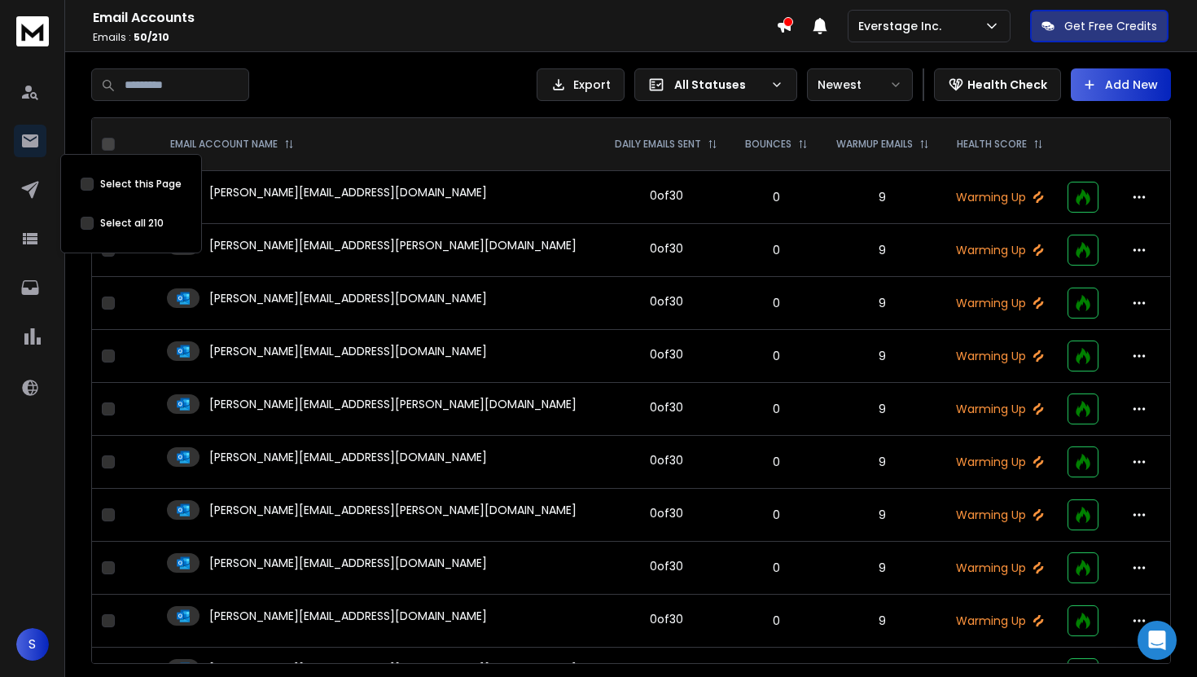
click at [87, 221] on button "Select this Page" at bounding box center [87, 223] width 13 height 13
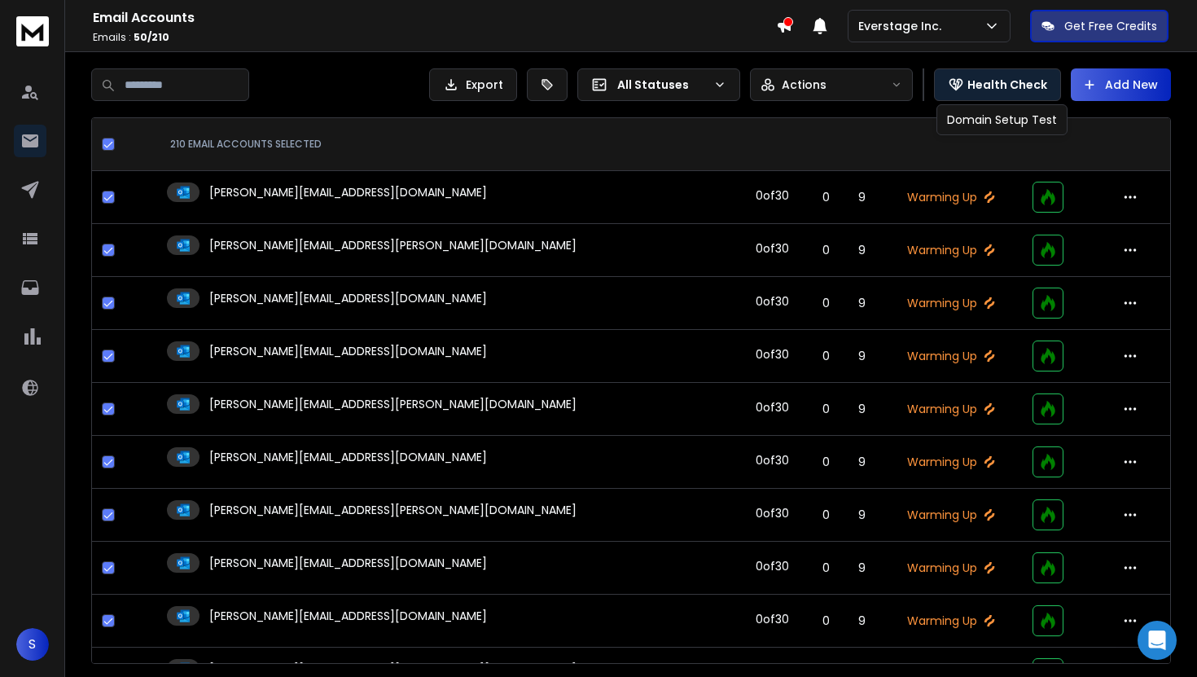
click at [998, 91] on p "Health Check" at bounding box center [1007, 85] width 80 height 16
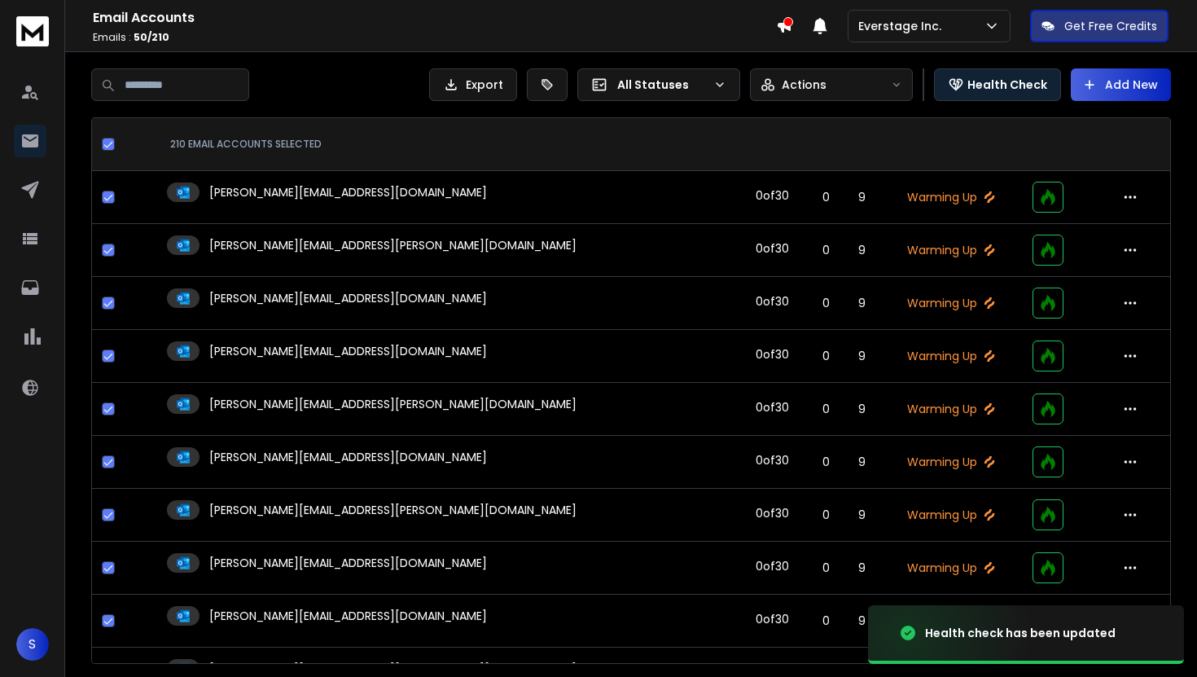
click at [515, 206] on td "[PERSON_NAME][EMAIL_ADDRESS][DOMAIN_NAME]" at bounding box center [447, 197] width 581 height 53
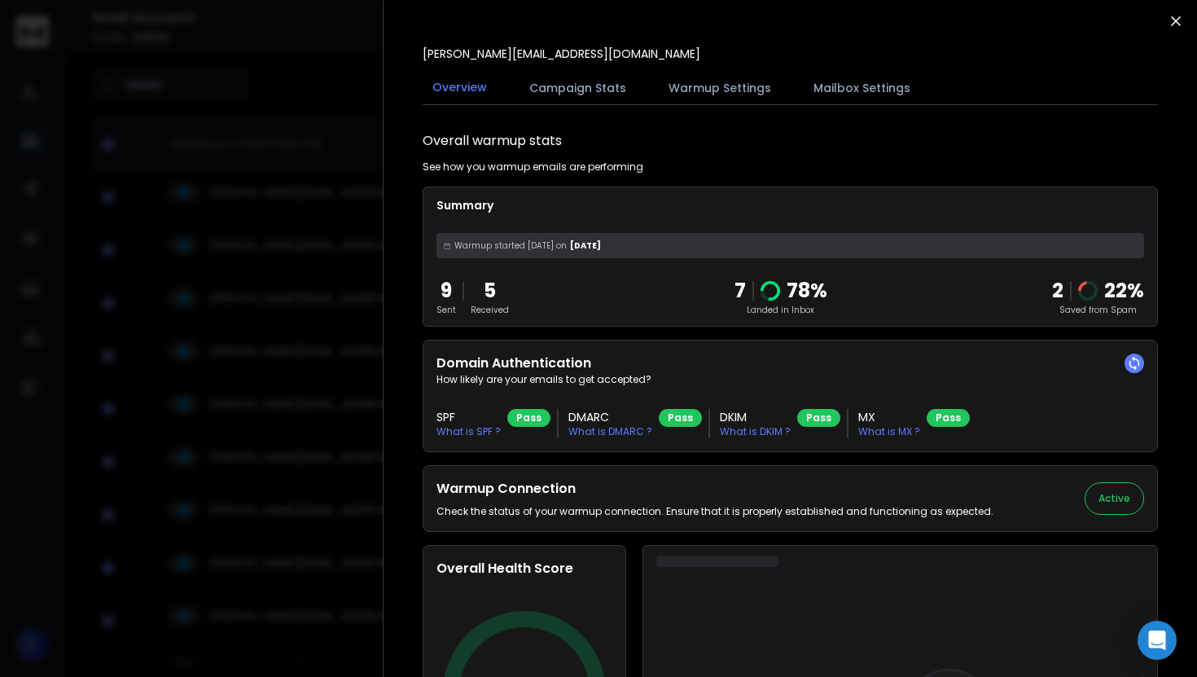
click at [1171, 24] on icon "button" at bounding box center [1176, 21] width 16 height 16
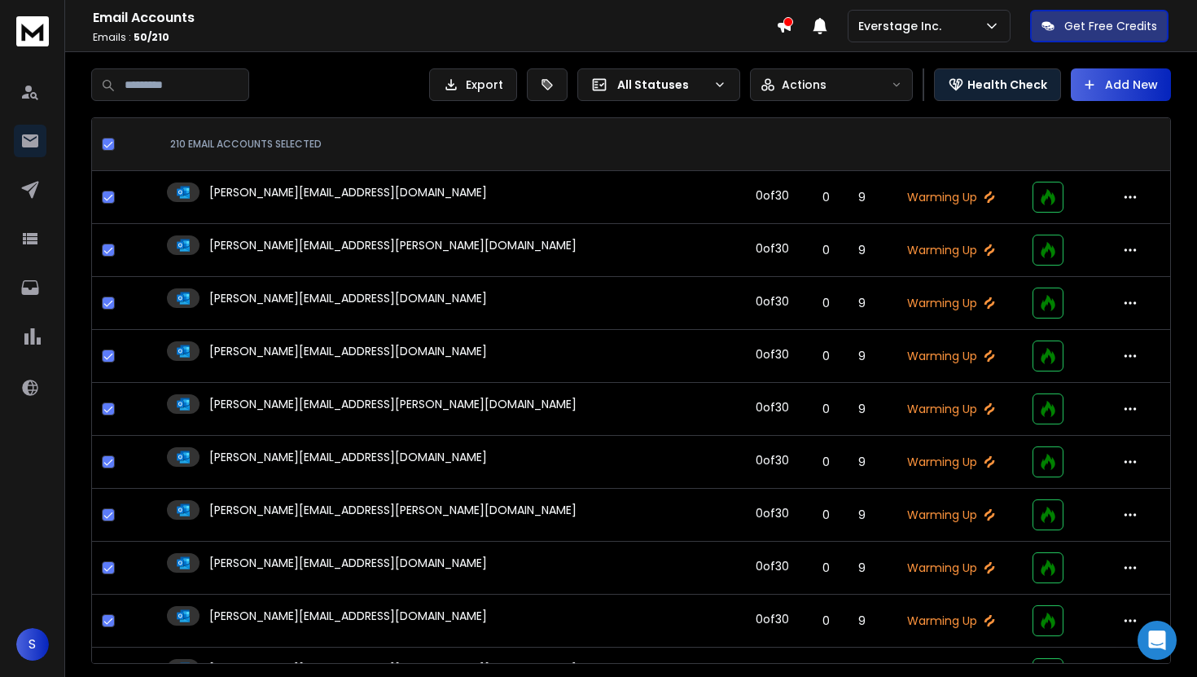
click at [486, 256] on td "[PERSON_NAME][EMAIL_ADDRESS][PERSON_NAME][DOMAIN_NAME]" at bounding box center [447, 250] width 581 height 53
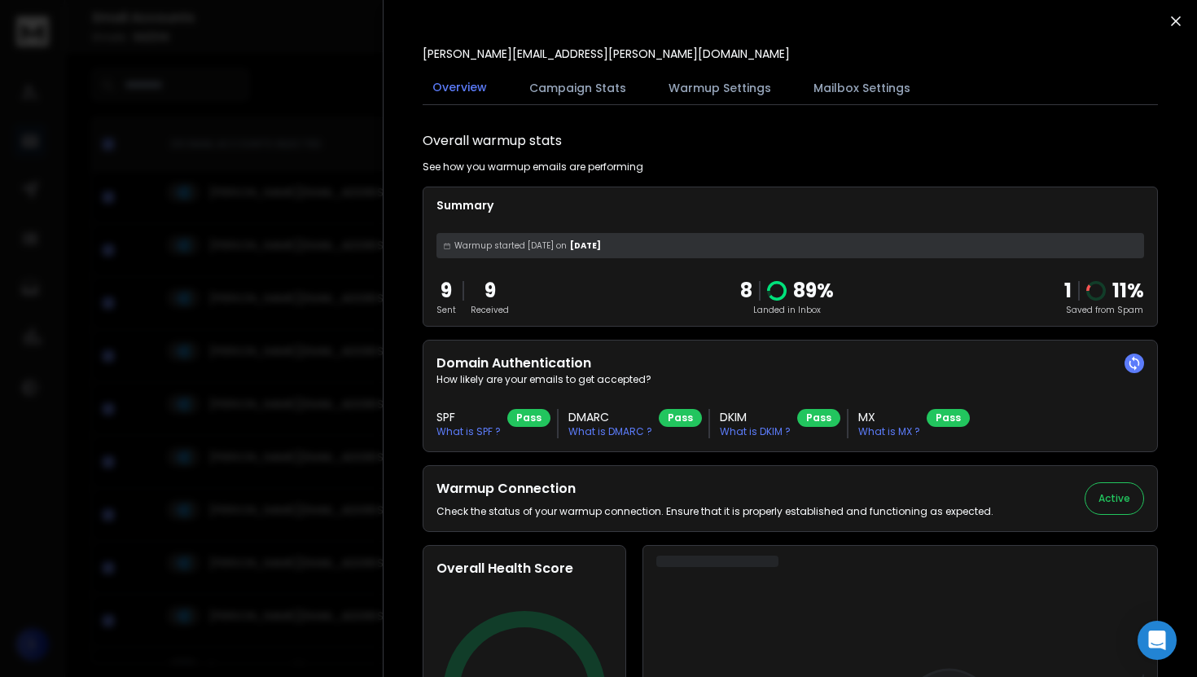
click at [1174, 21] on icon "button" at bounding box center [1176, 21] width 16 height 16
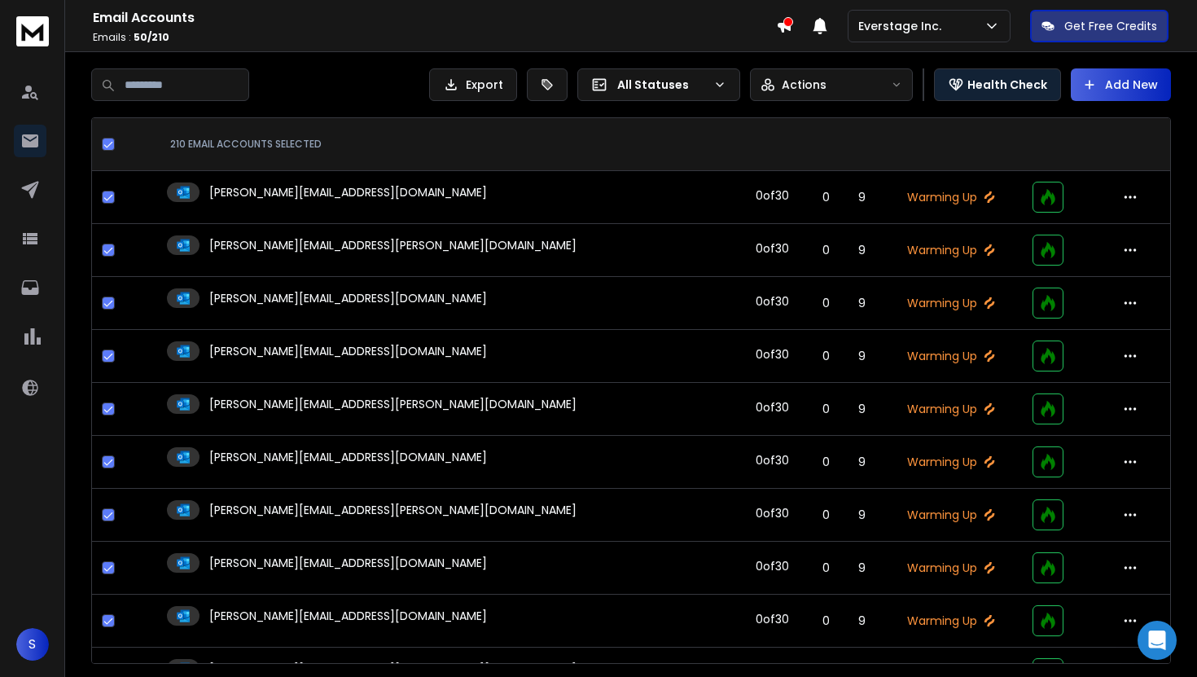
click at [447, 313] on td "[PERSON_NAME][EMAIL_ADDRESS][DOMAIN_NAME]" at bounding box center [447, 303] width 581 height 53
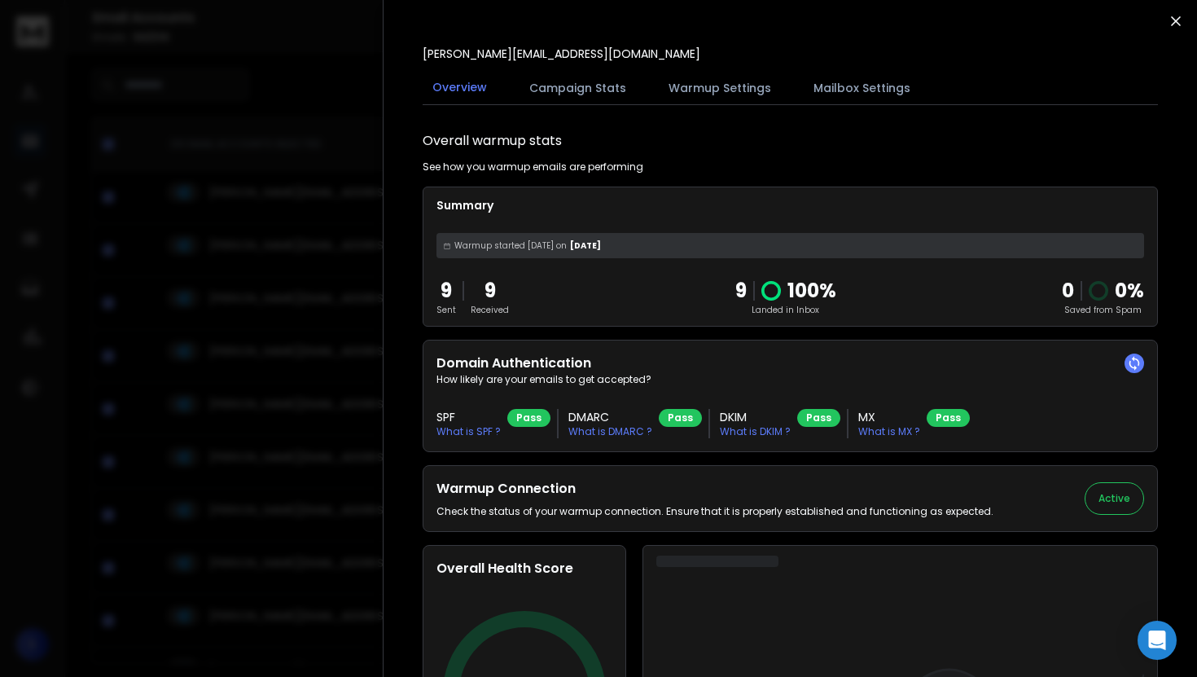
click at [1177, 20] on icon "button" at bounding box center [1176, 21] width 16 height 16
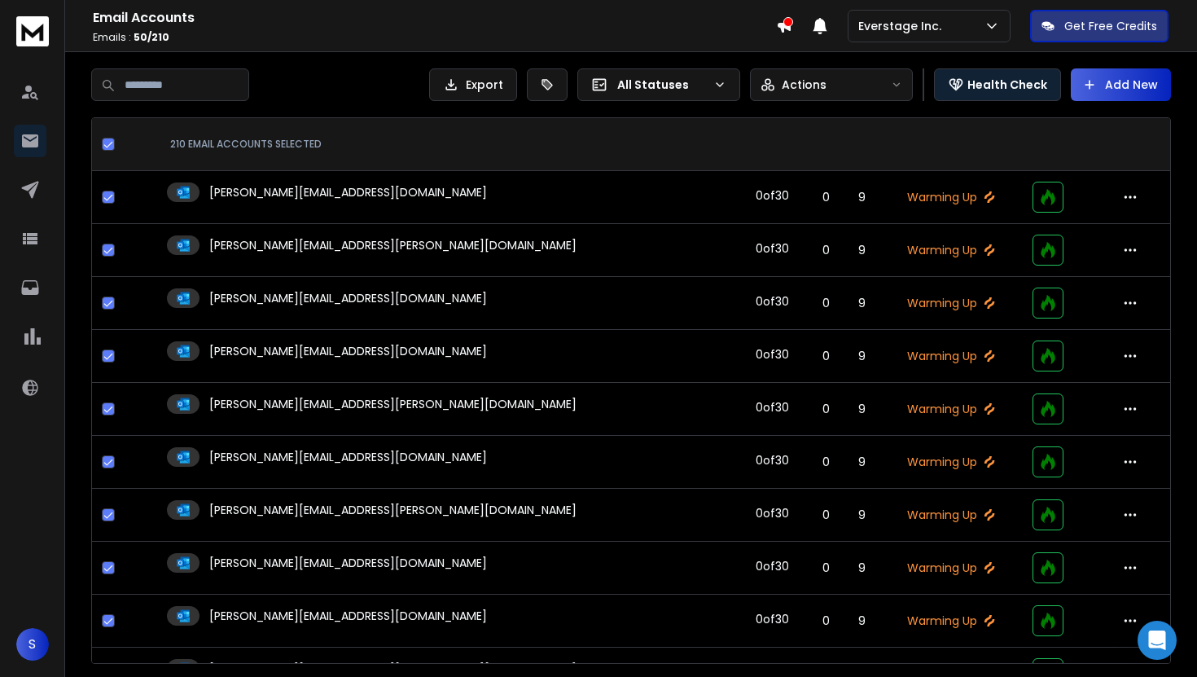
click at [446, 366] on td "[PERSON_NAME][EMAIL_ADDRESS][DOMAIN_NAME]" at bounding box center [447, 356] width 581 height 53
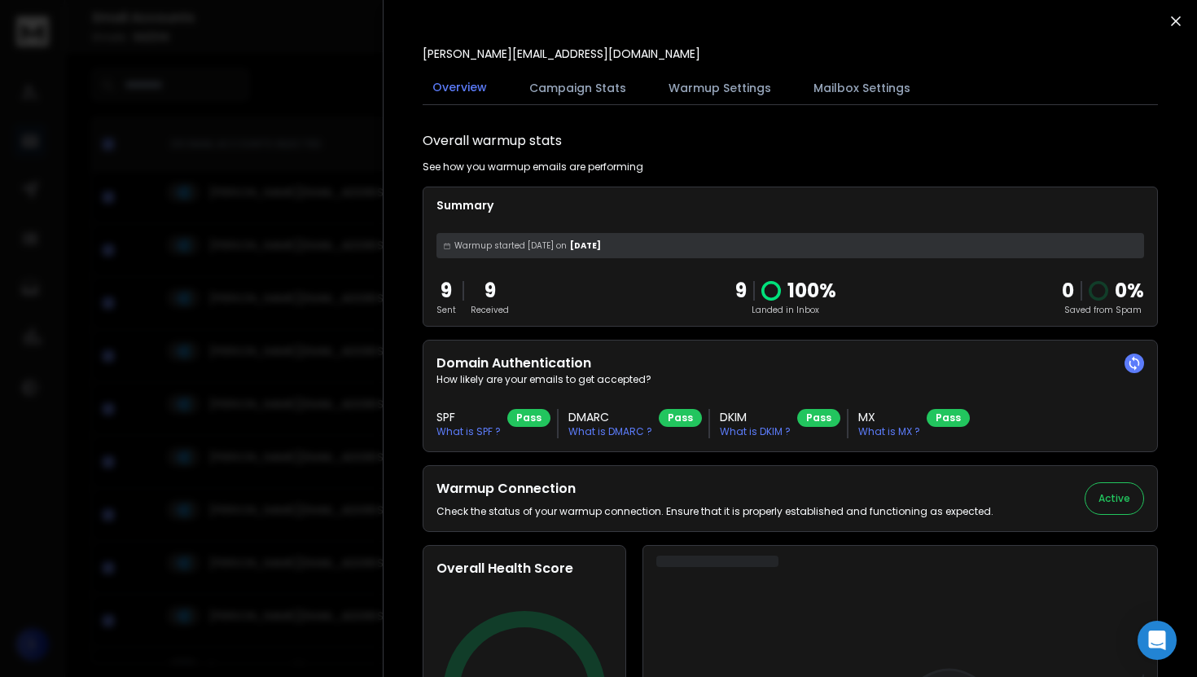
click at [1174, 21] on icon "button" at bounding box center [1176, 21] width 16 height 16
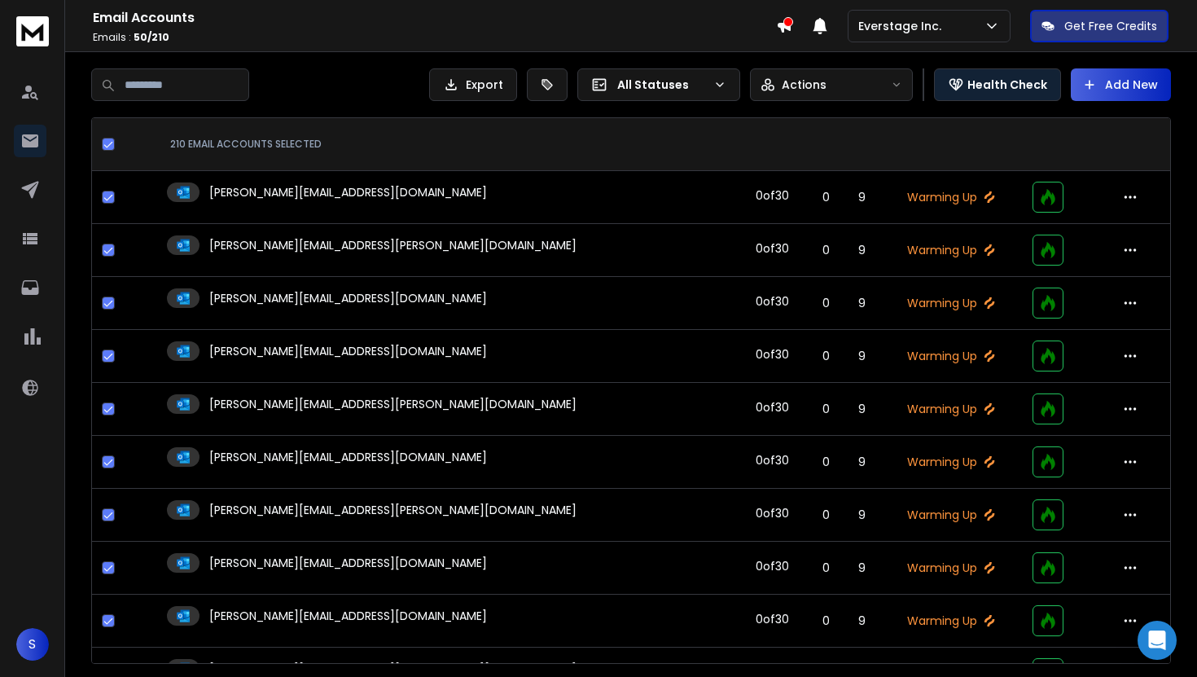
click at [439, 515] on div "[PERSON_NAME][EMAIL_ADDRESS][PERSON_NAME][DOMAIN_NAME]" at bounding box center [447, 510] width 561 height 20
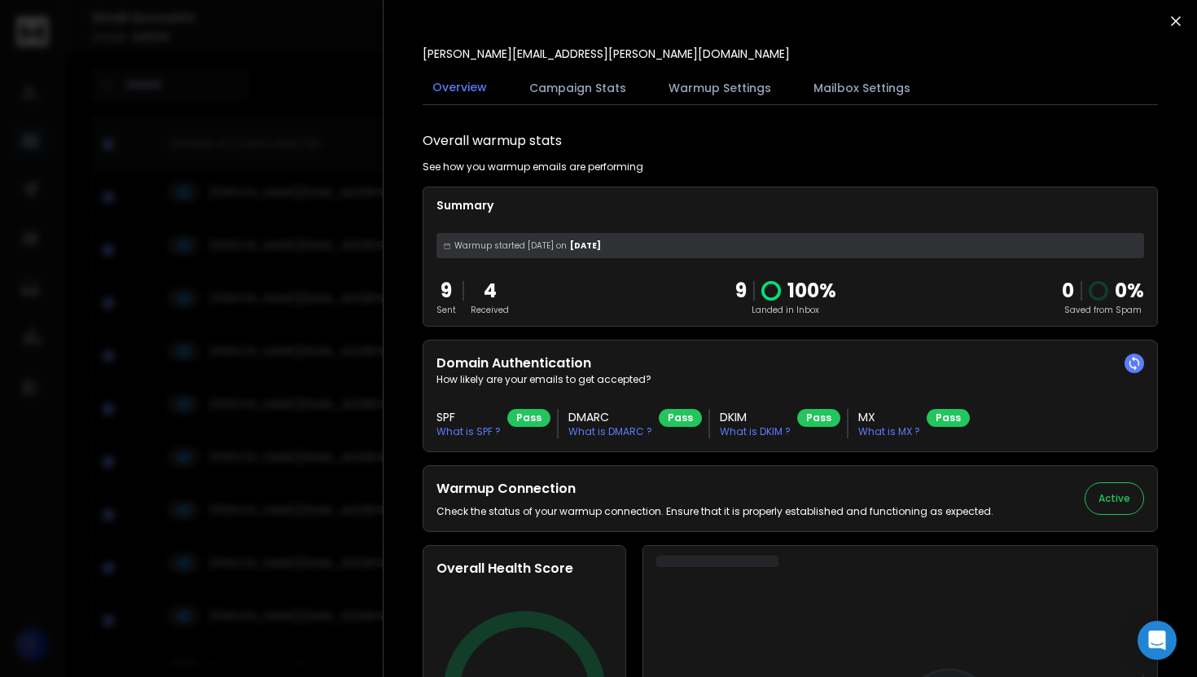
click at [1175, 18] on icon "button" at bounding box center [1176, 21] width 16 height 16
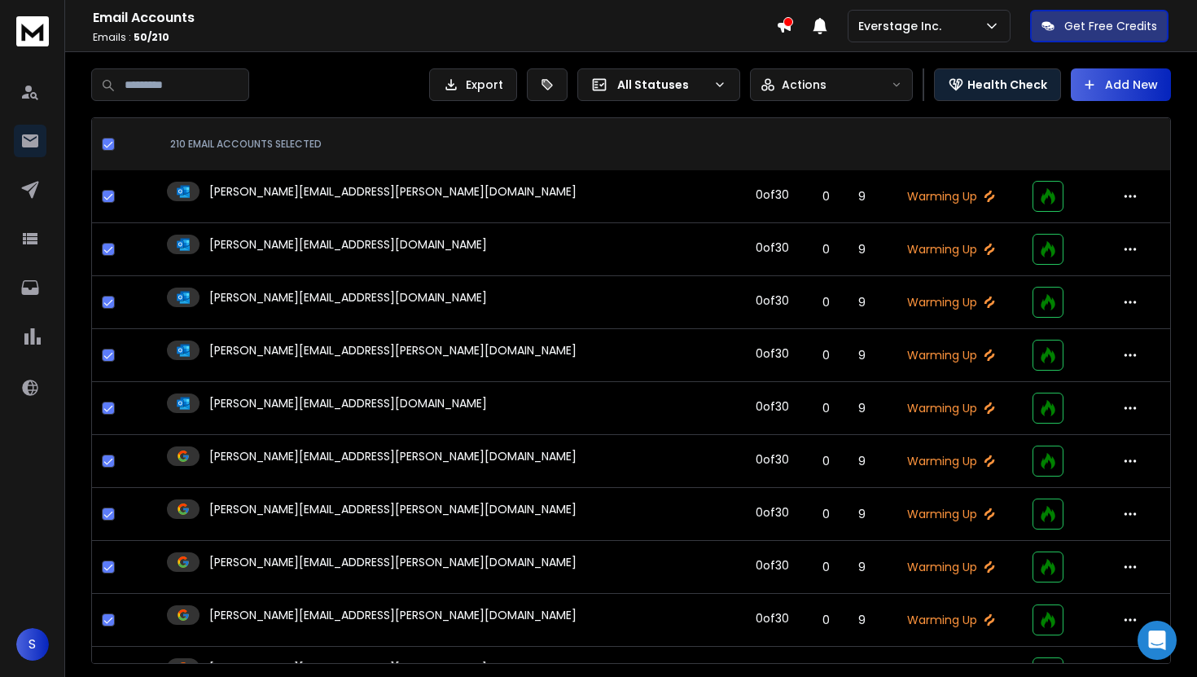
scroll to position [337, 0]
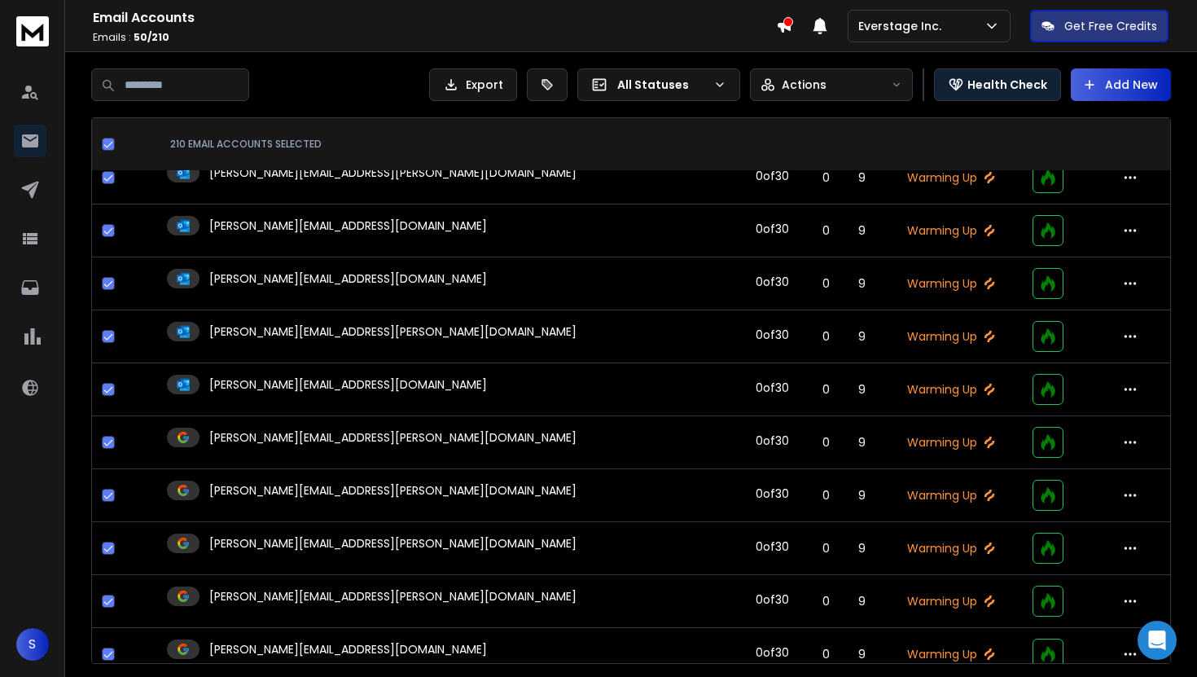
click at [473, 393] on div "[PERSON_NAME][EMAIL_ADDRESS][DOMAIN_NAME]" at bounding box center [447, 385] width 561 height 20
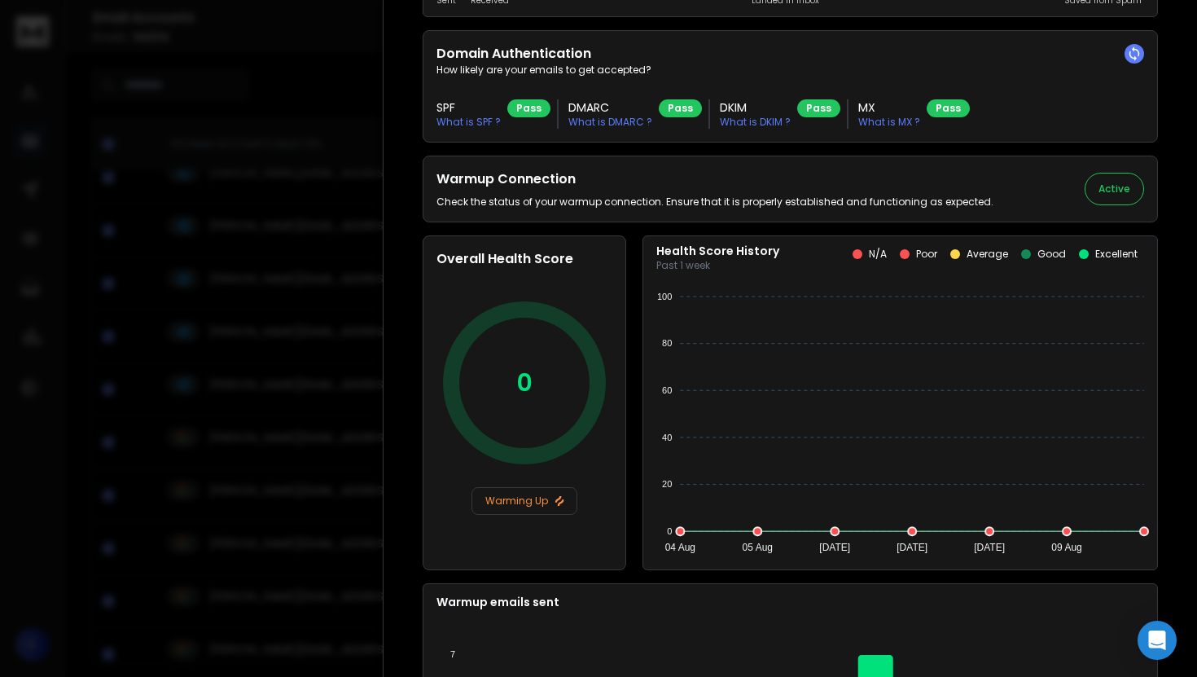
scroll to position [0, 0]
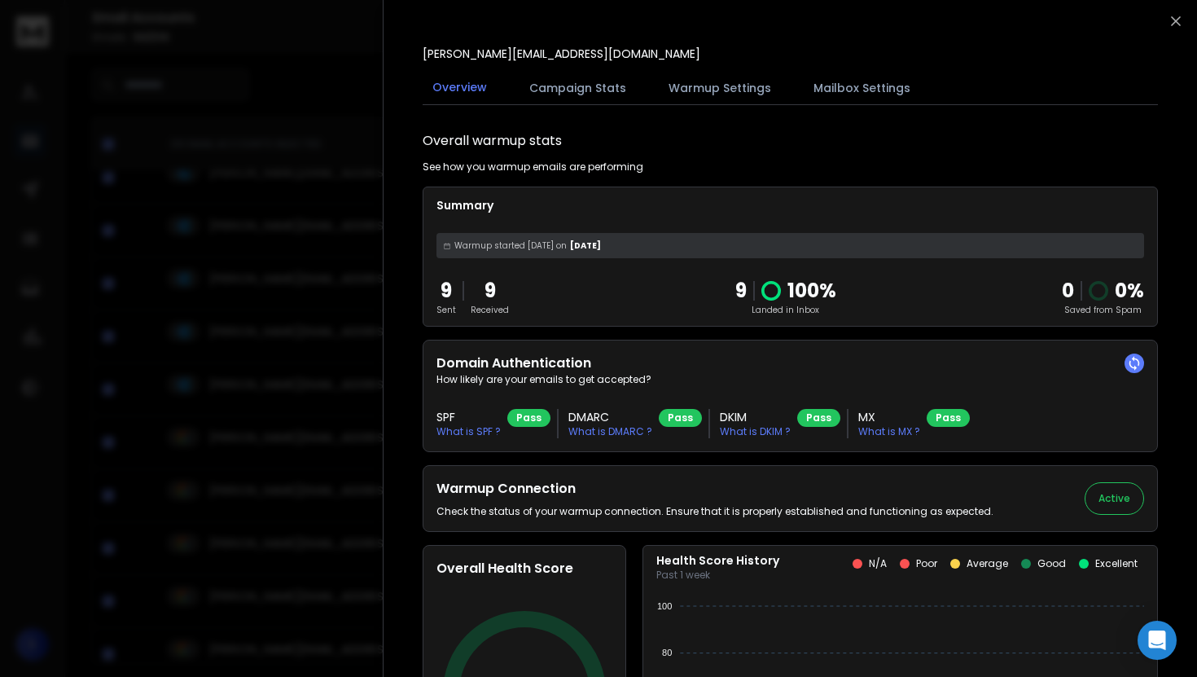
click at [285, 301] on div at bounding box center [598, 338] width 1197 height 677
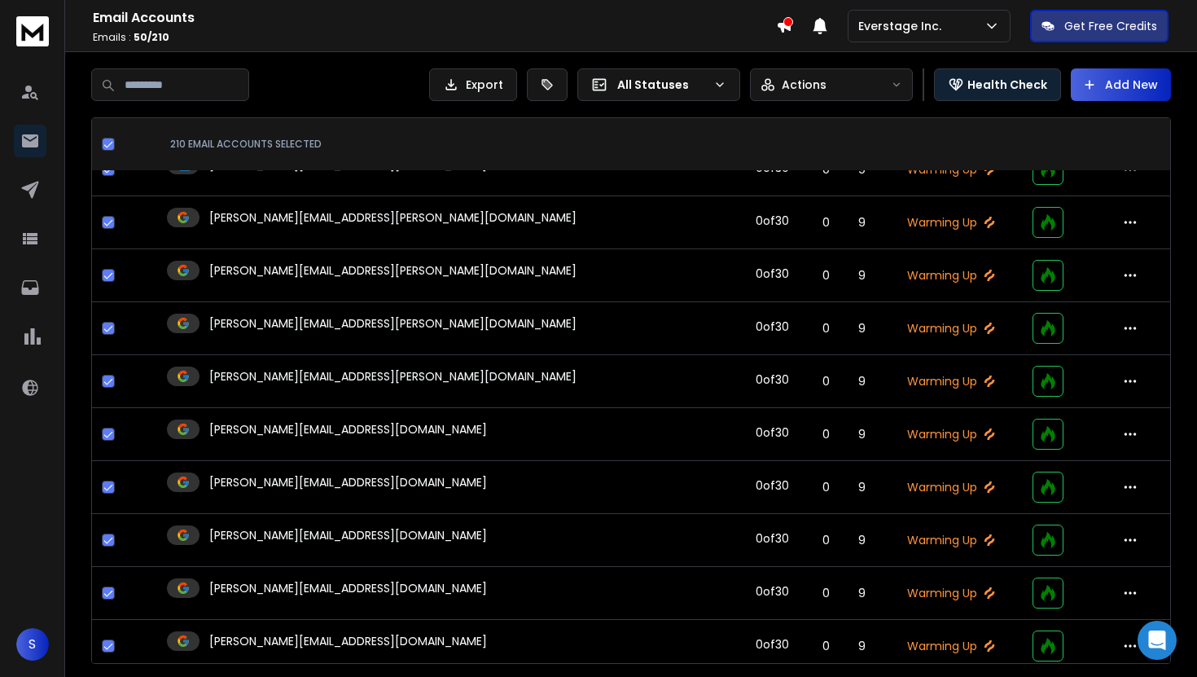
scroll to position [560, 0]
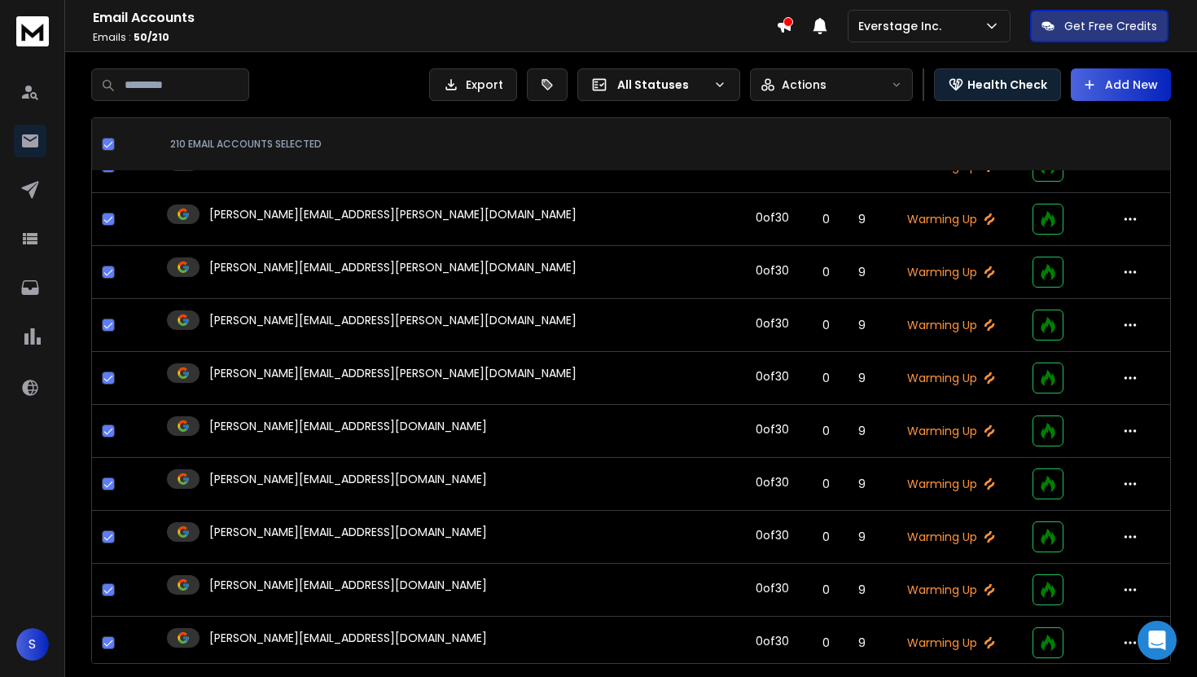
click at [443, 471] on div "[PERSON_NAME][EMAIL_ADDRESS][DOMAIN_NAME]" at bounding box center [447, 479] width 561 height 20
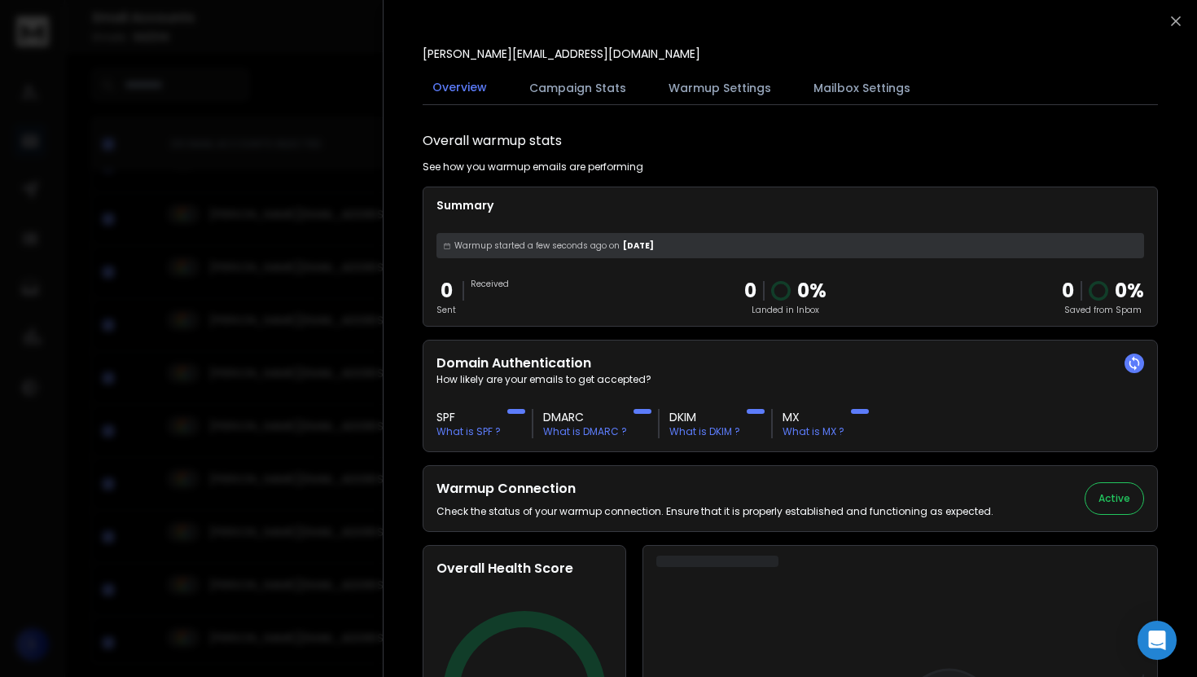
click at [205, 348] on div at bounding box center [598, 338] width 1197 height 677
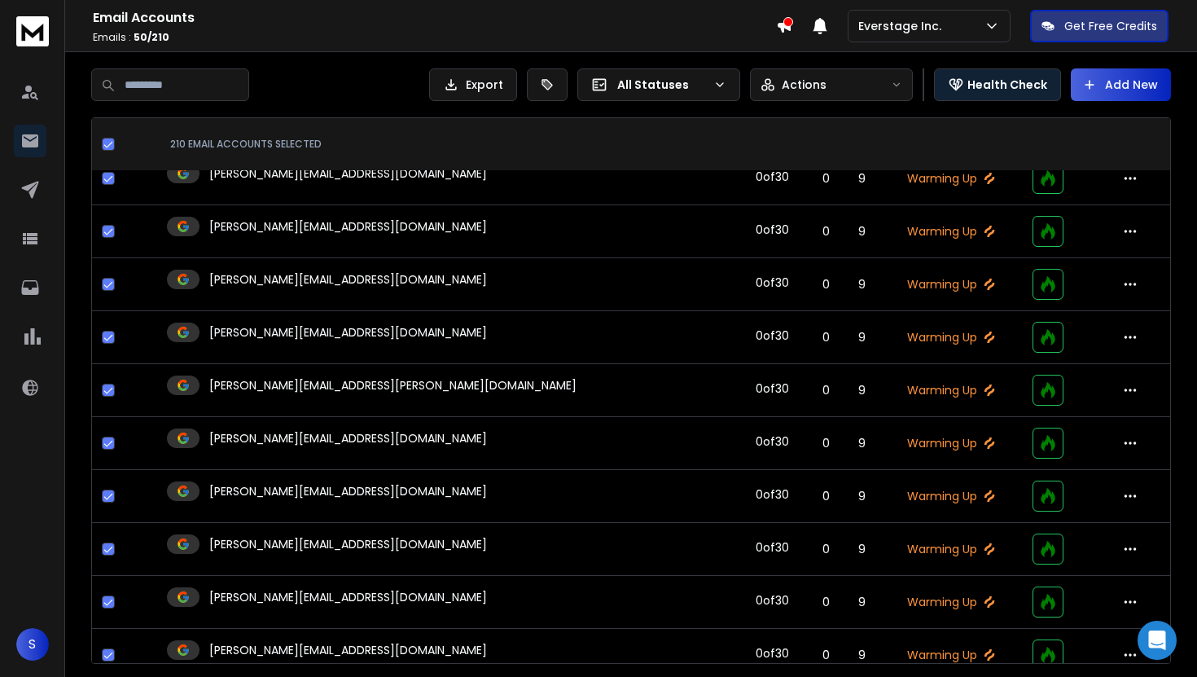
scroll to position [1569, 0]
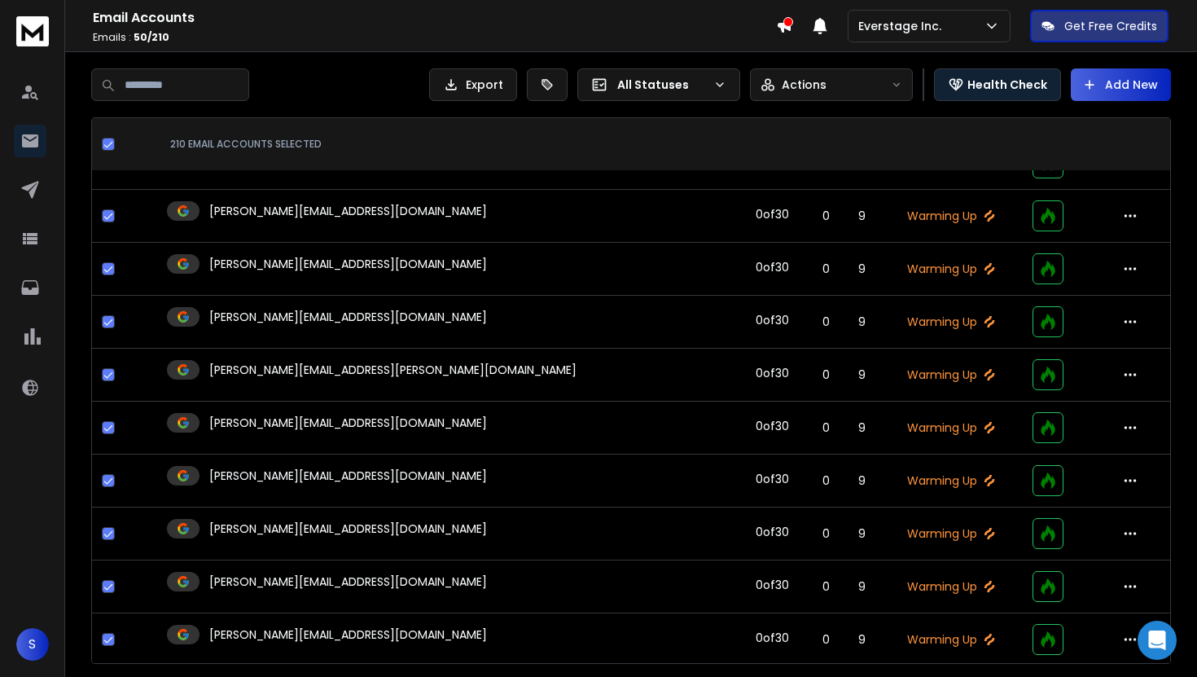
click at [287, 405] on td "[PERSON_NAME][EMAIL_ADDRESS][DOMAIN_NAME]" at bounding box center [447, 427] width 581 height 53
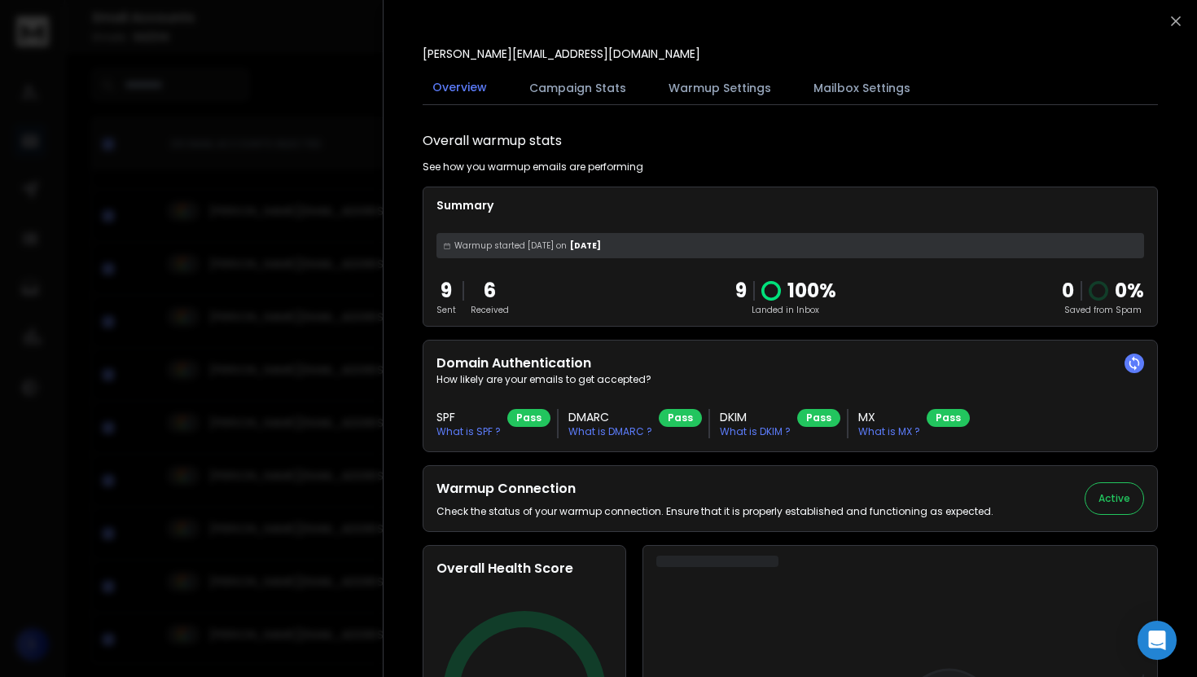
click at [248, 397] on div at bounding box center [598, 338] width 1197 height 677
